Goal: Task Accomplishment & Management: Manage account settings

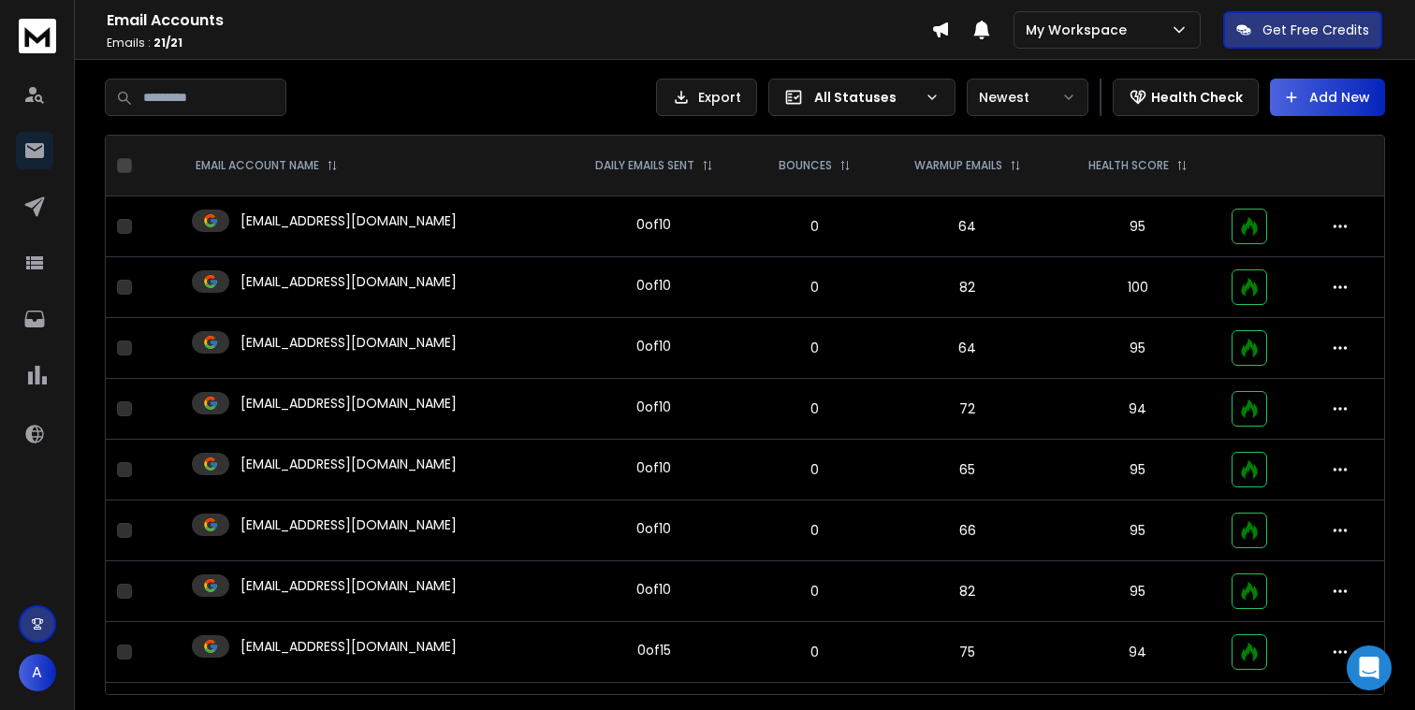
click at [985, 223] on td "64" at bounding box center [967, 226] width 175 height 61
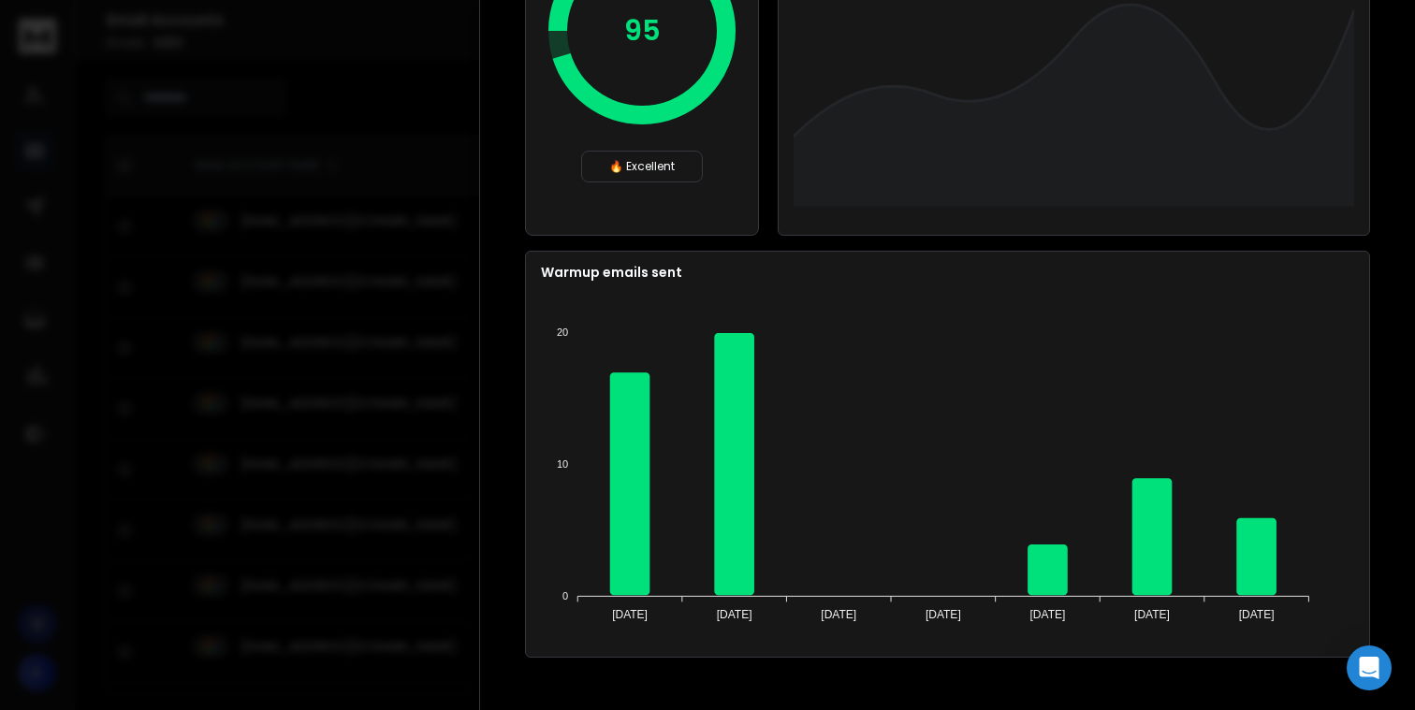
scroll to position [816, 0]
click at [363, 404] on div at bounding box center [707, 355] width 1415 height 710
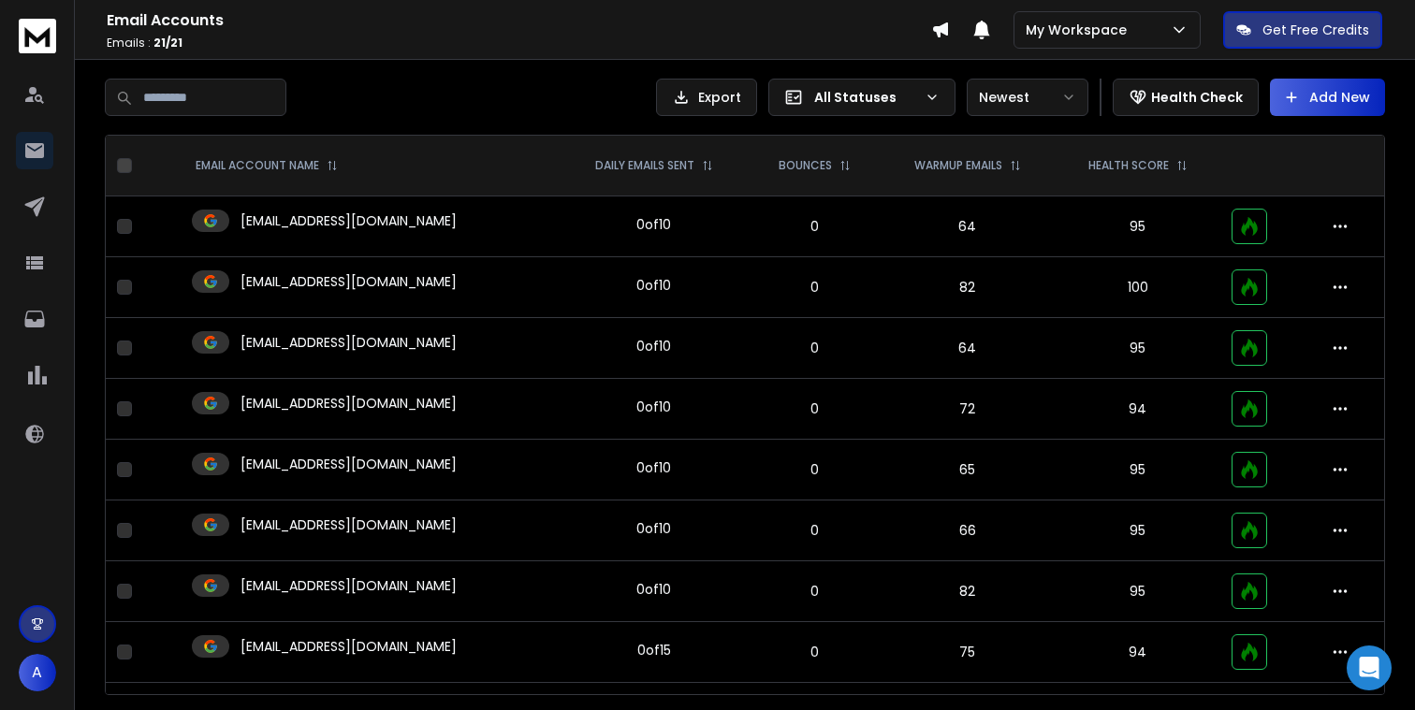
click at [909, 305] on td "82" at bounding box center [967, 287] width 175 height 61
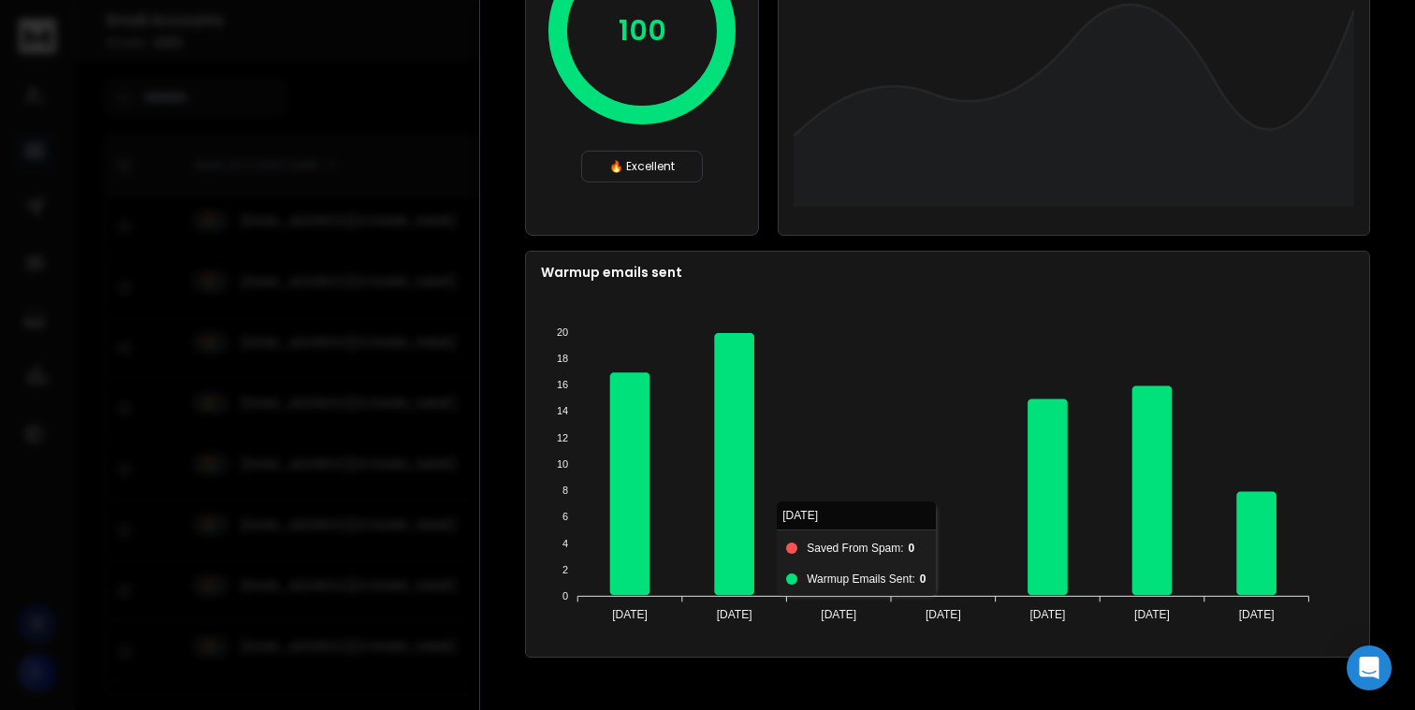
scroll to position [0, 0]
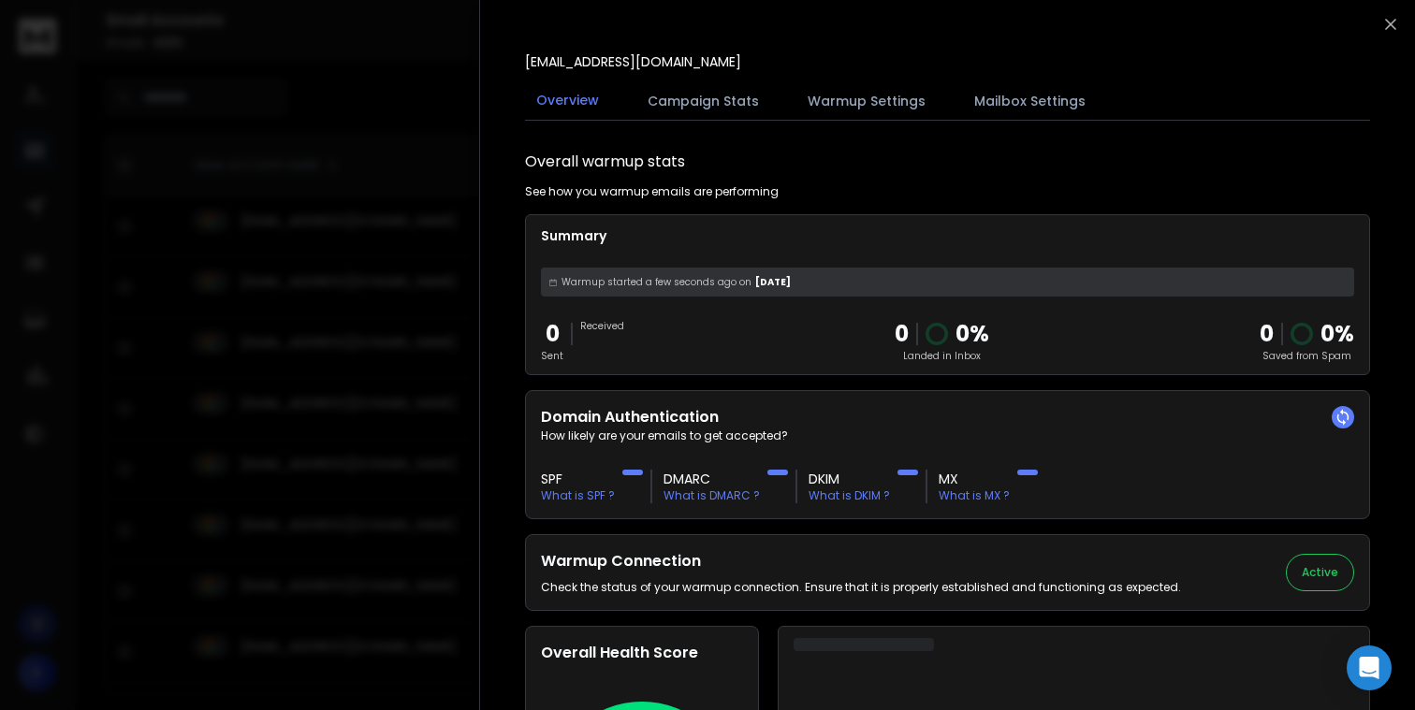
click at [440, 209] on div at bounding box center [707, 355] width 1415 height 710
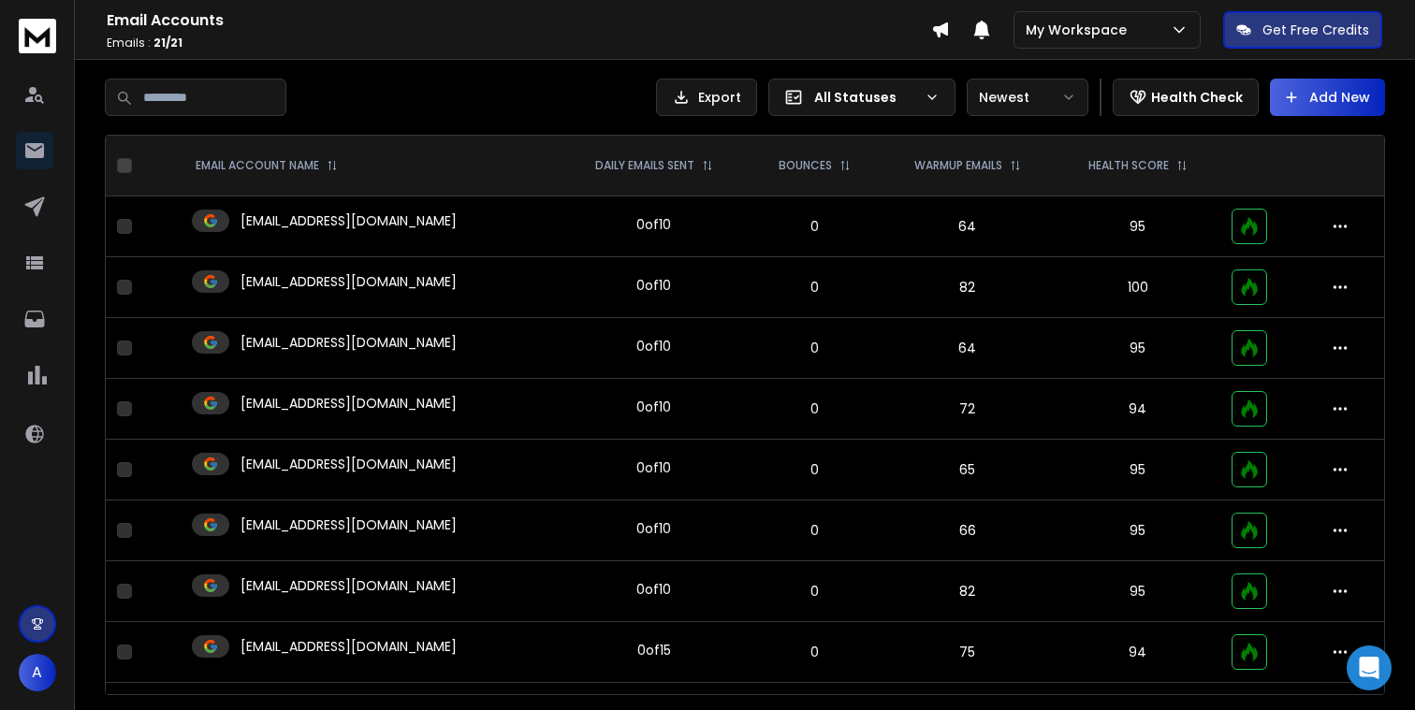
click at [1028, 353] on td "64" at bounding box center [967, 348] width 175 height 61
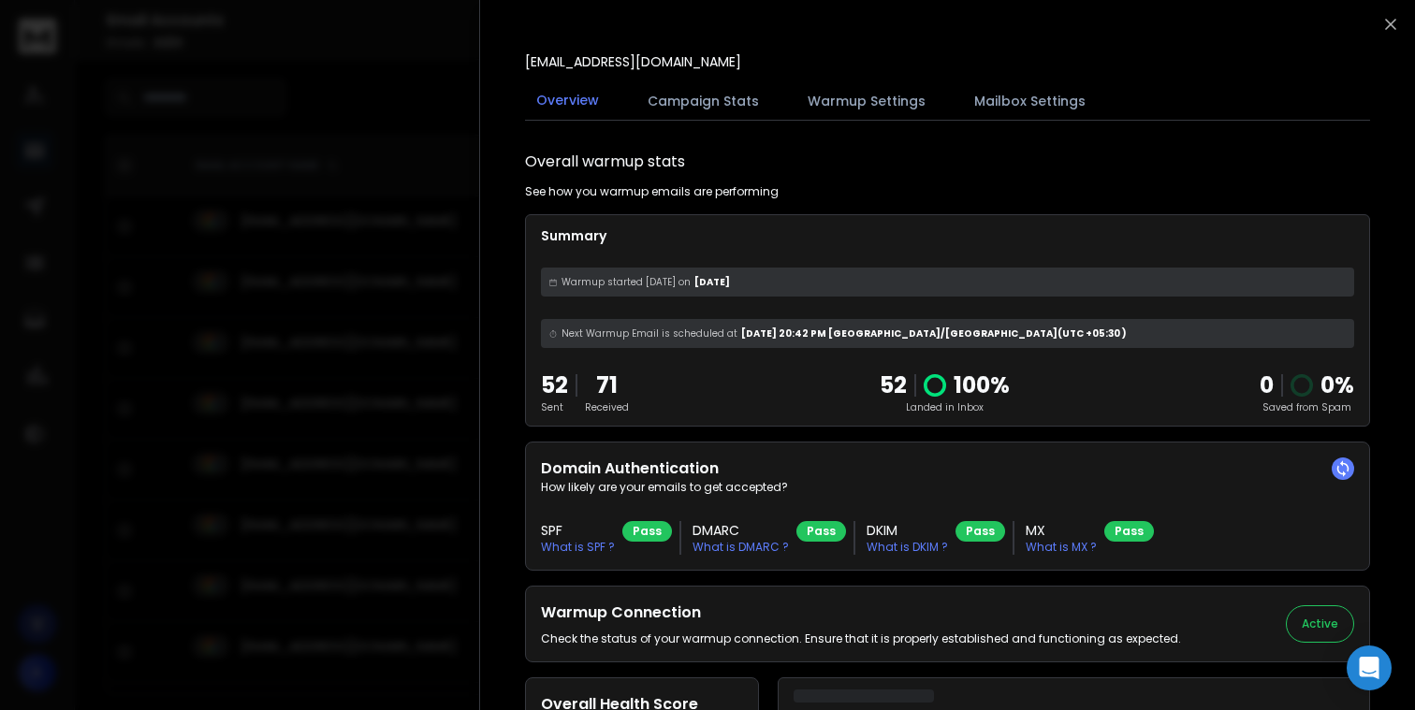
click at [833, 87] on button "Warmup Settings" at bounding box center [866, 100] width 140 height 41
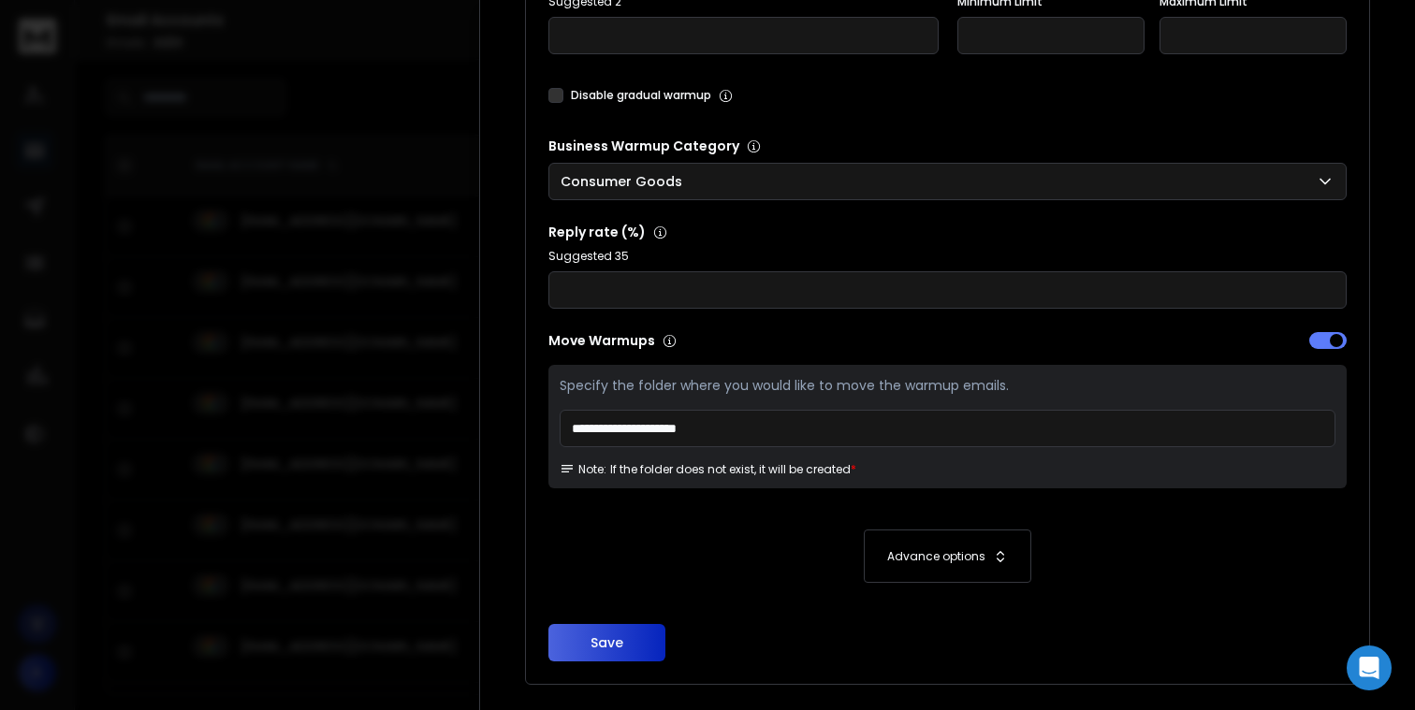
scroll to position [450, 0]
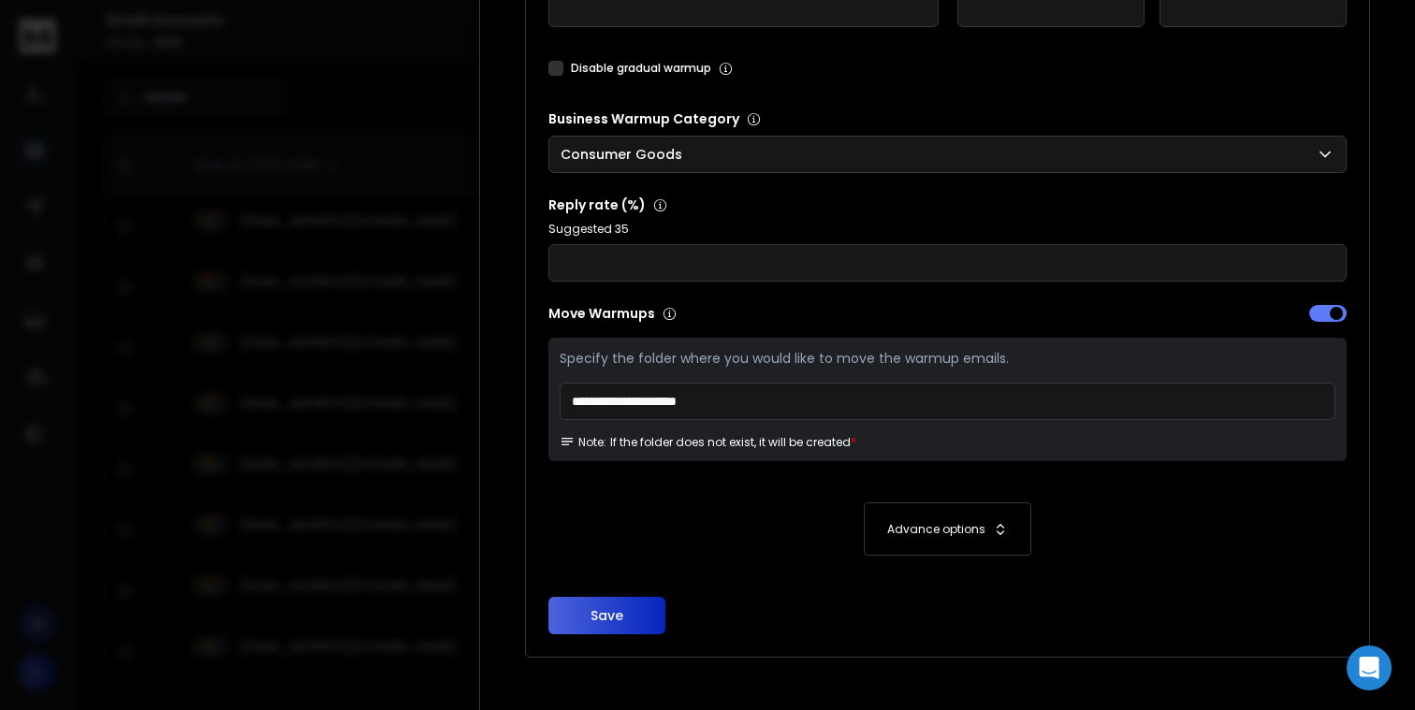
click at [348, 182] on div at bounding box center [707, 355] width 1415 height 710
